Goal: Task Accomplishment & Management: Use online tool/utility

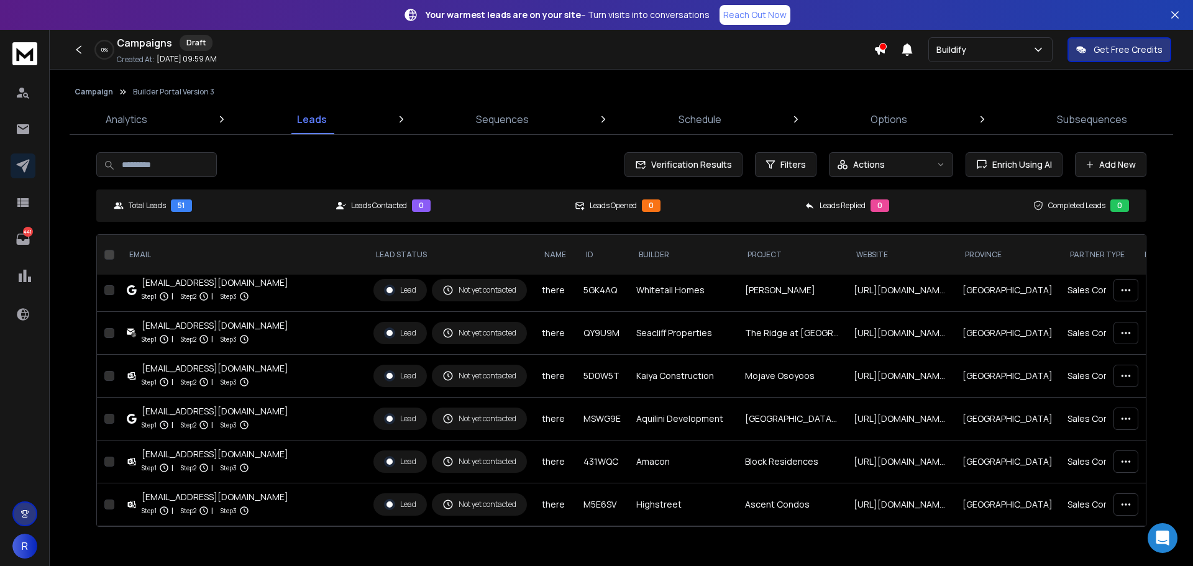
scroll to position [1539, 0]
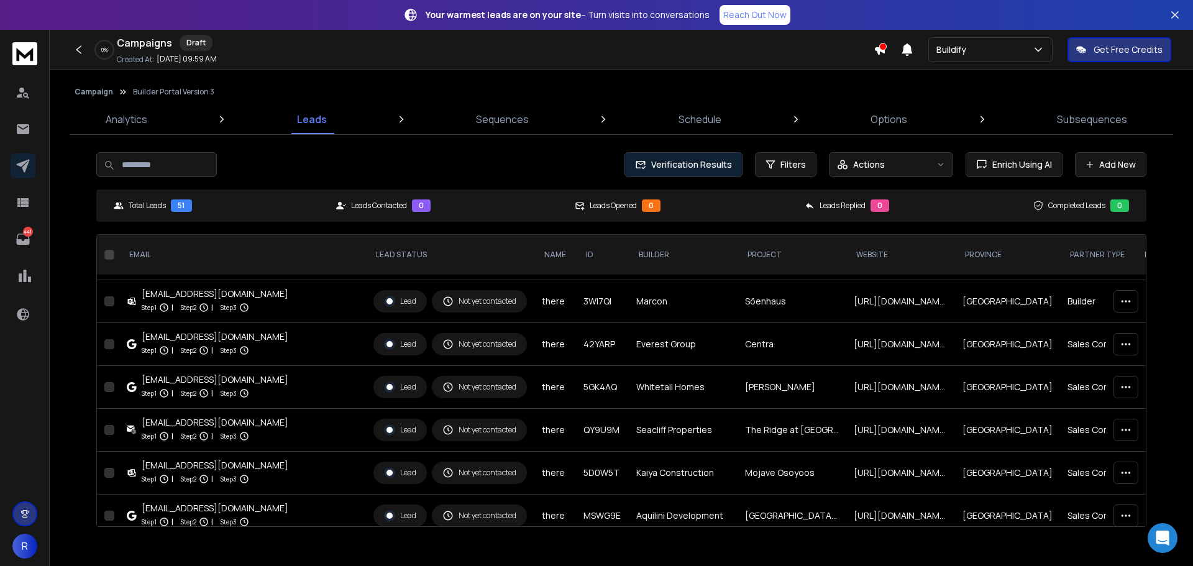
click at [714, 167] on span "Verification Results" at bounding box center [689, 164] width 86 height 12
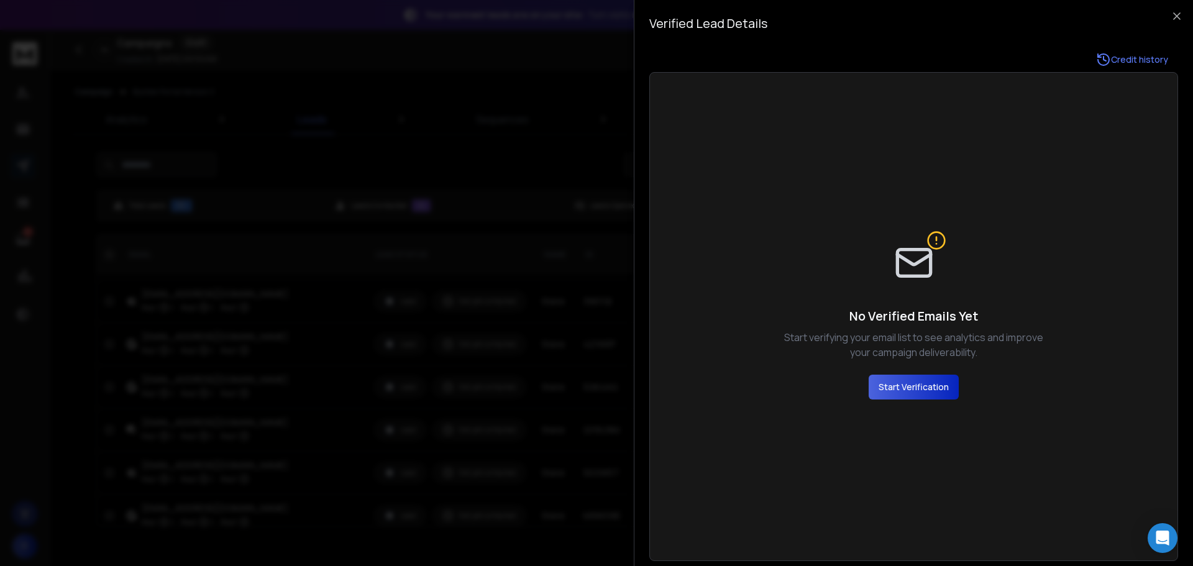
click at [410, 139] on div at bounding box center [596, 283] width 1193 height 566
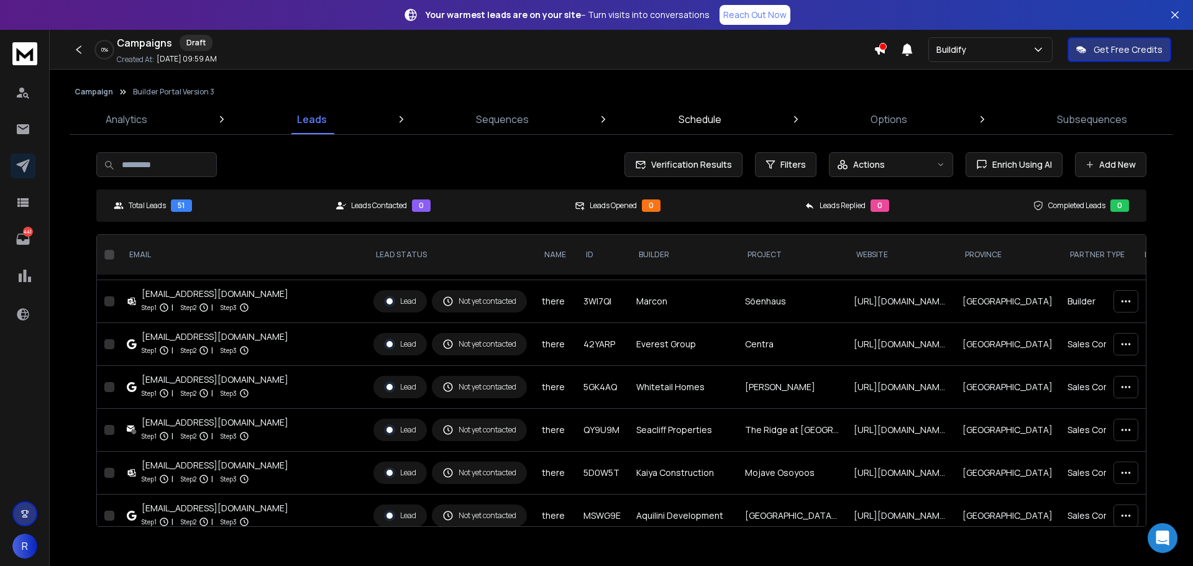
click at [681, 115] on p "Schedule" at bounding box center [700, 119] width 43 height 15
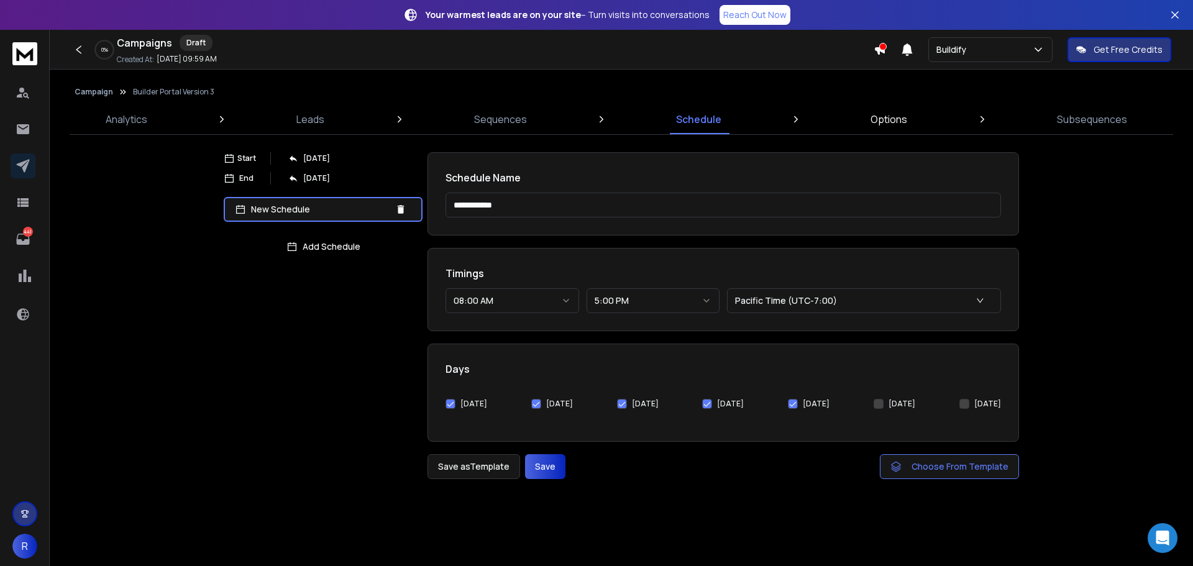
click at [880, 122] on p "Options" at bounding box center [889, 119] width 37 height 15
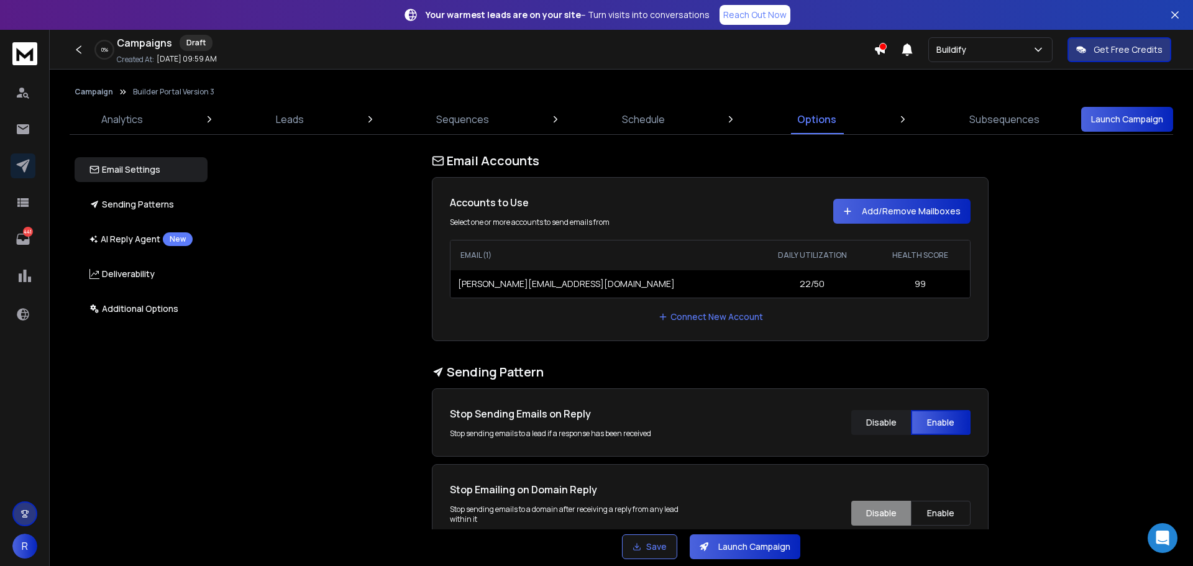
click at [713, 549] on button "Launch Campaign" at bounding box center [745, 547] width 111 height 25
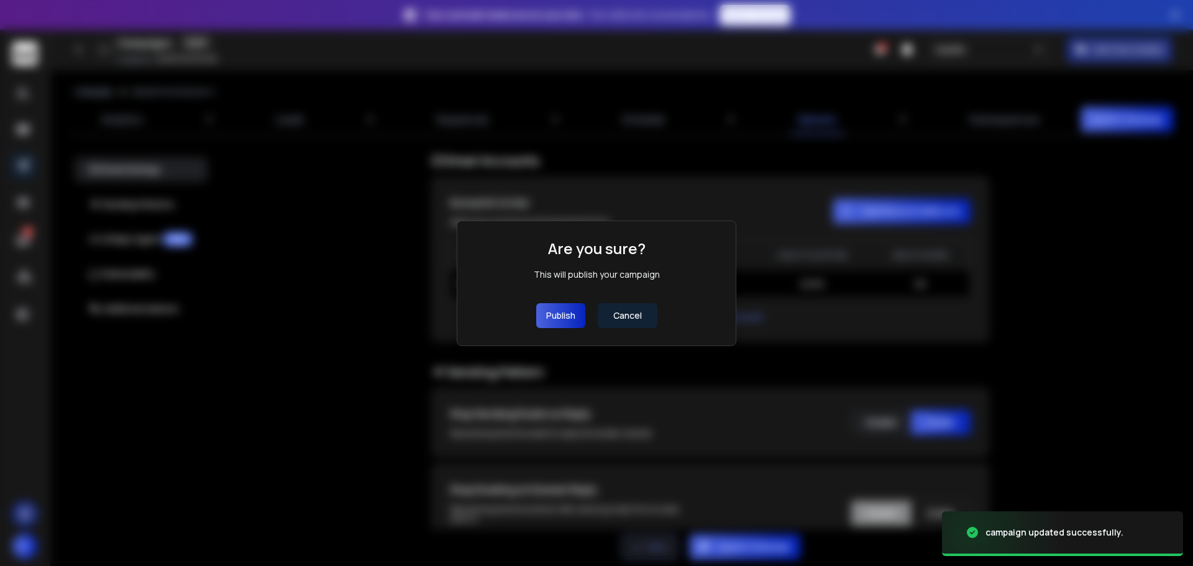
click at [546, 315] on button "Publish" at bounding box center [560, 315] width 49 height 25
